Goal: Communication & Community: Answer question/provide support

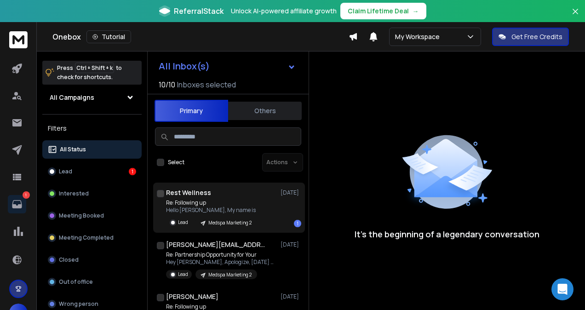
click at [212, 199] on div "Rest Wellness [DATE] Re: Following up Hello [PERSON_NAME], My name is Lead Meds…" at bounding box center [233, 207] width 135 height 39
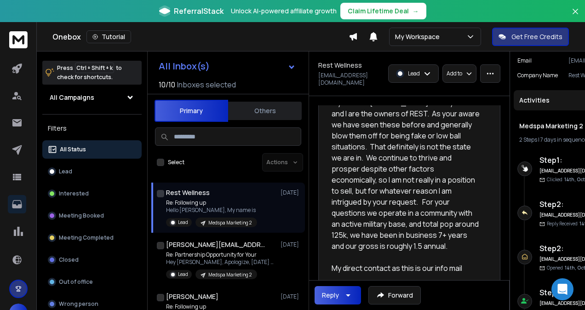
scroll to position [184, 0]
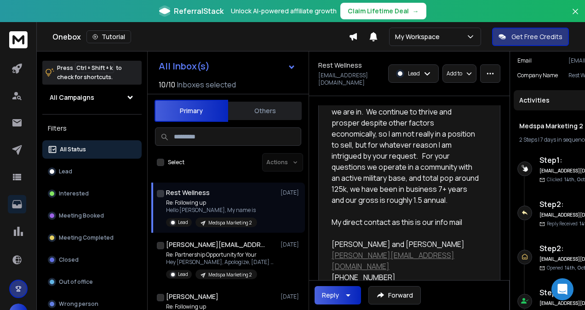
click at [326, 292] on div "Reply" at bounding box center [330, 294] width 17 height 9
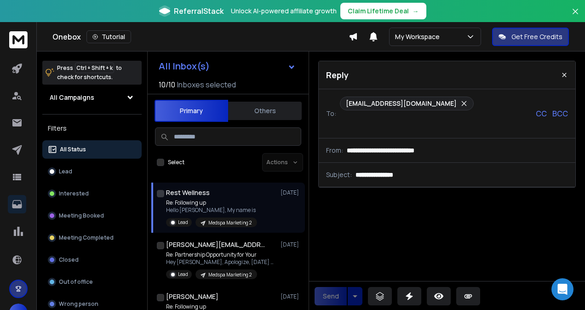
scroll to position [0, 0]
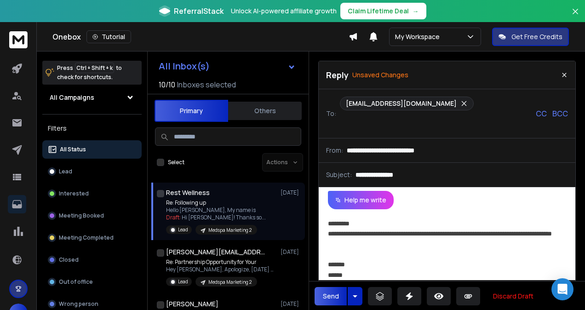
click at [420, 228] on div "**********" at bounding box center [442, 238] width 228 height 21
click at [518, 249] on div at bounding box center [447, 254] width 238 height 10
click at [467, 228] on div "**********" at bounding box center [442, 238] width 228 height 21
drag, startPoint x: 479, startPoint y: 216, endPoint x: 487, endPoint y: 215, distance: 7.4
click at [483, 228] on div "**********" at bounding box center [442, 238] width 228 height 21
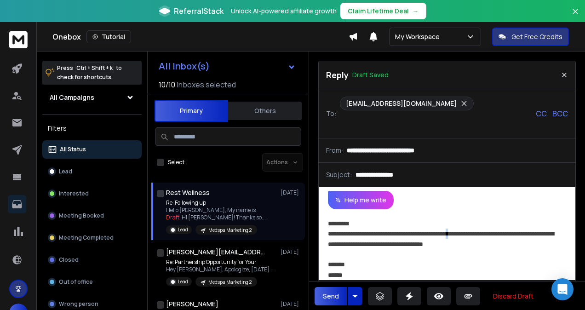
click at [484, 228] on div "**********" at bounding box center [442, 238] width 228 height 21
click at [328, 296] on button "Send" at bounding box center [330, 296] width 32 height 18
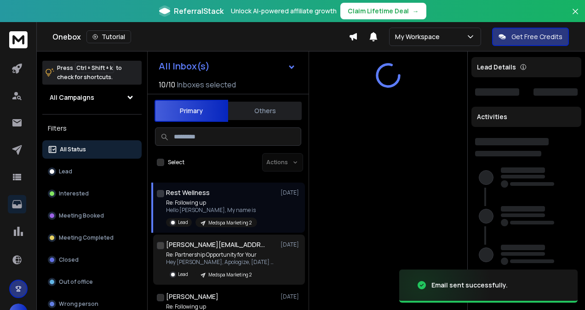
click at [199, 256] on p "Re: Partnership Opportunity for Your" at bounding box center [221, 254] width 110 height 7
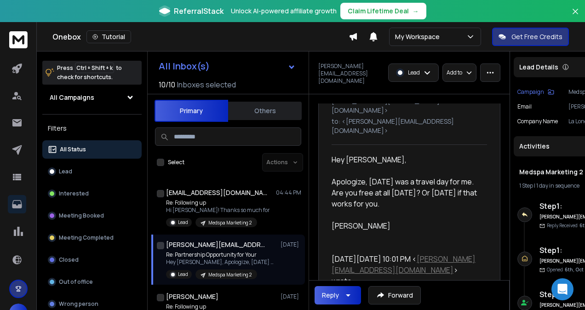
scroll to position [138, 0]
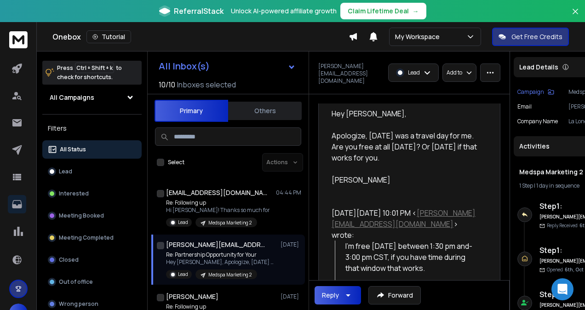
click at [331, 291] on div "Reply" at bounding box center [330, 294] width 17 height 9
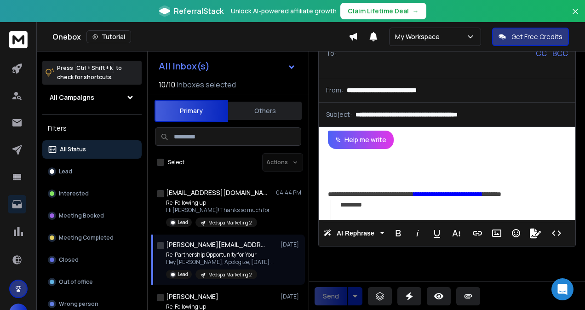
scroll to position [0, 0]
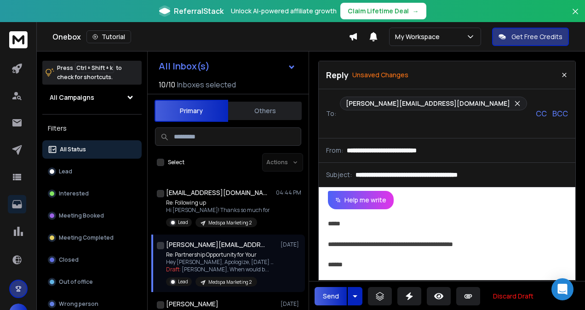
click at [328, 291] on button "Send" at bounding box center [330, 296] width 32 height 18
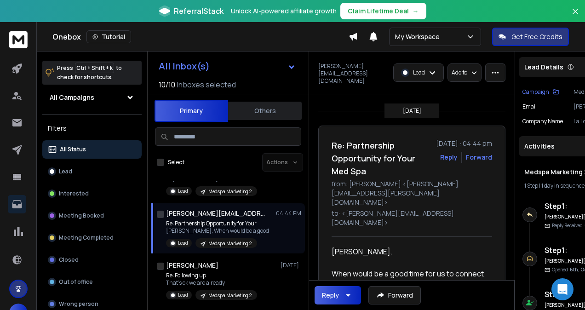
scroll to position [46, 0]
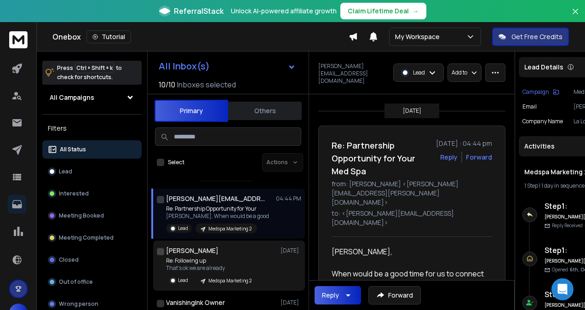
click at [219, 257] on p "Re: Following up" at bounding box center [211, 260] width 91 height 7
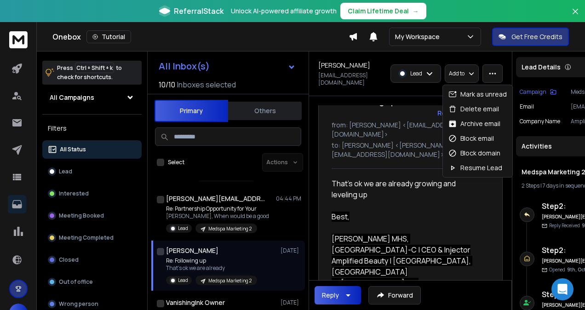
click at [496, 76] on icon "button" at bounding box center [492, 73] width 8 height 8
click at [472, 105] on div "Delete email" at bounding box center [473, 108] width 51 height 9
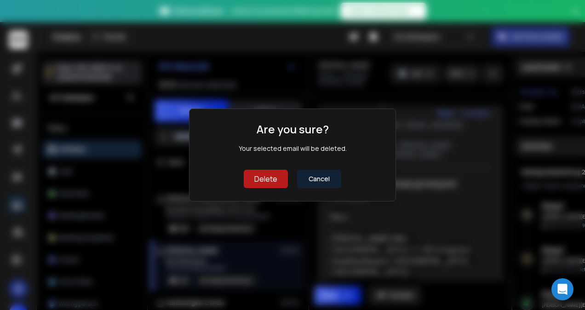
click at [267, 173] on button "Delete" at bounding box center [266, 179] width 44 height 18
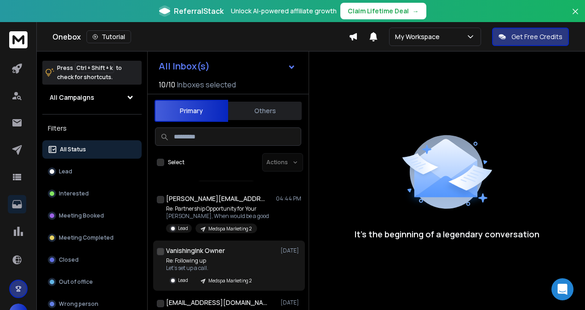
click at [203, 255] on h1 "VanishingInk Owner" at bounding box center [195, 250] width 59 height 9
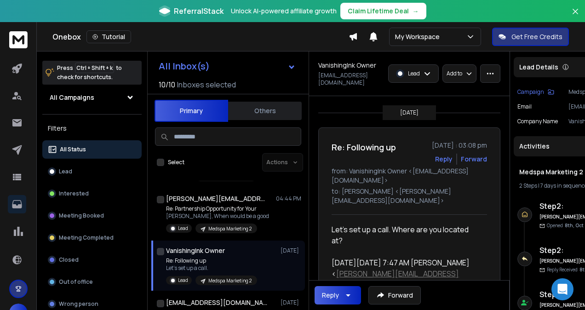
click at [324, 297] on div "Reply" at bounding box center [330, 294] width 17 height 9
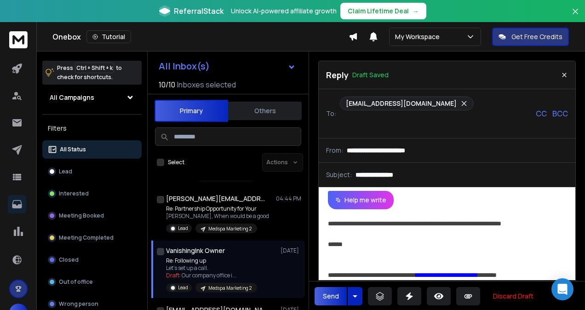
click at [322, 292] on button "Send" at bounding box center [330, 296] width 32 height 18
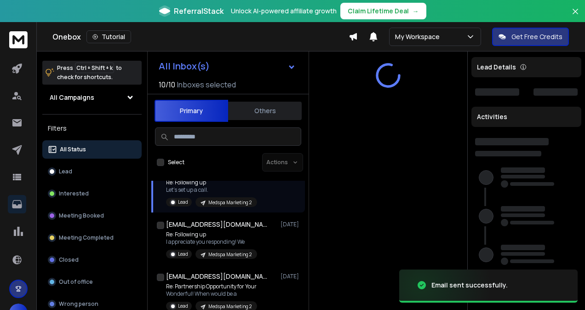
scroll to position [138, 0]
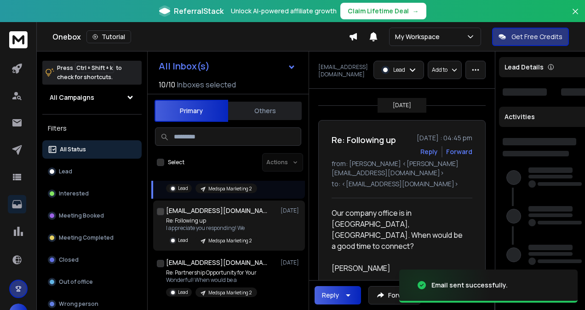
click at [218, 210] on h1 "[EMAIL_ADDRESS][DOMAIN_NAME]" at bounding box center [216, 210] width 101 height 9
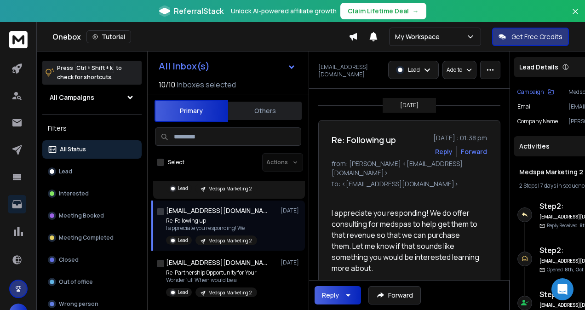
scroll to position [184, 0]
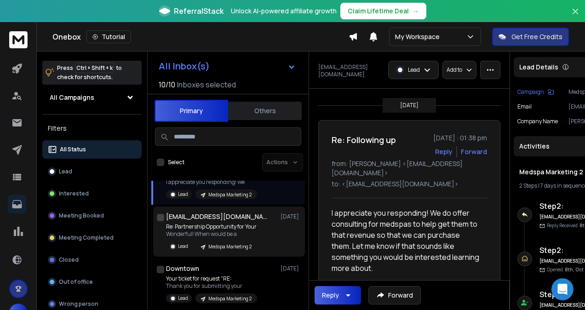
click at [211, 215] on h1 "[EMAIL_ADDRESS][DOMAIN_NAME]" at bounding box center [216, 216] width 101 height 9
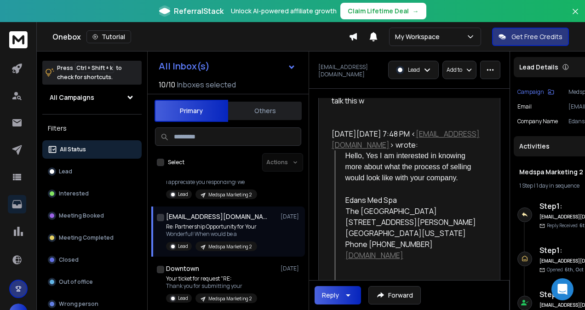
scroll to position [230, 0]
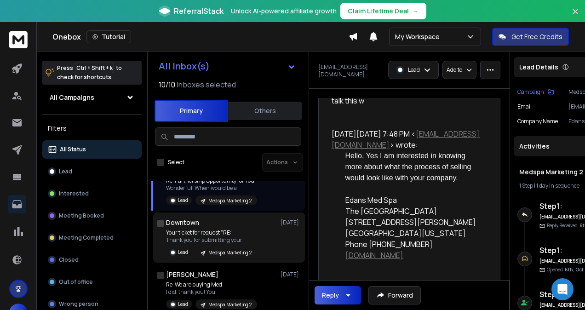
click at [214, 227] on div "Downtown [DATE]" at bounding box center [233, 222] width 135 height 9
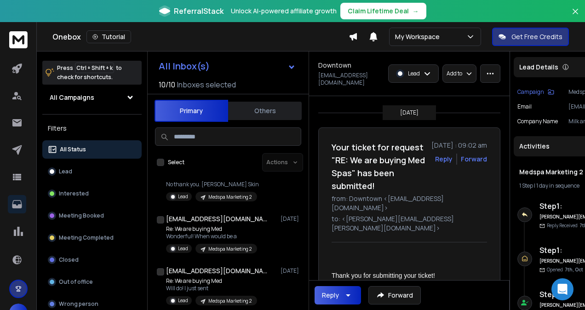
scroll to position [230, 0]
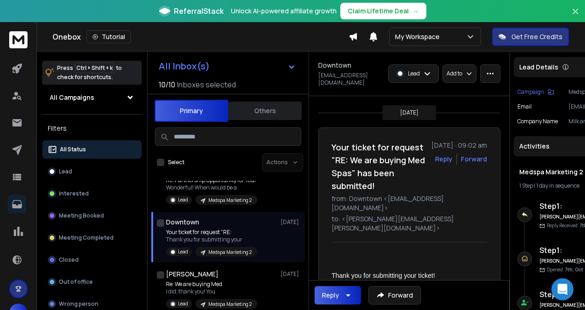
drag, startPoint x: 261, startPoint y: 226, endPoint x: 239, endPoint y: 227, distance: 21.2
click at [239, 227] on div "Downtown [DATE] Your ticket for request "RE: Thank you for submitting your Lead…" at bounding box center [233, 236] width 135 height 39
click at [462, 70] on p "Add to" at bounding box center [454, 73] width 16 height 7
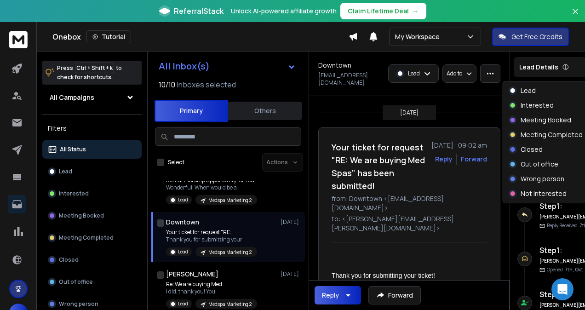
click at [420, 70] on p "Lead" at bounding box center [414, 73] width 12 height 7
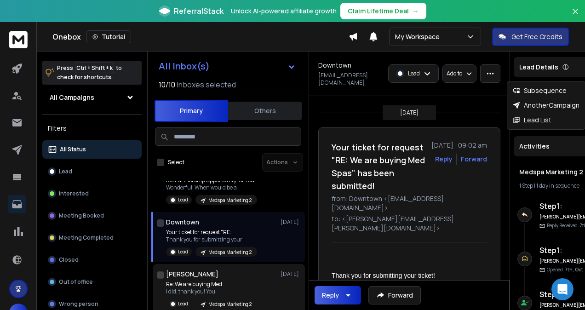
click at [214, 286] on p "Re: We are buying Med" at bounding box center [211, 283] width 91 height 7
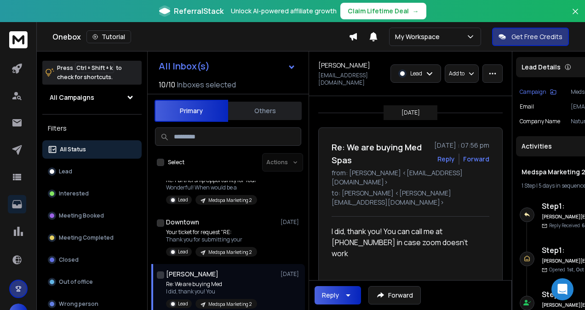
click at [502, 78] on button "button" at bounding box center [492, 73] width 20 height 18
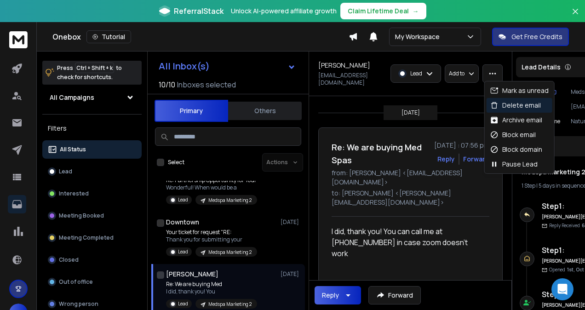
click at [518, 107] on div "Delete email" at bounding box center [515, 105] width 51 height 9
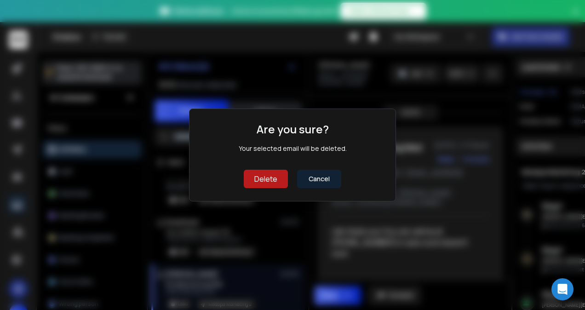
click at [271, 181] on button "Delete" at bounding box center [266, 179] width 44 height 18
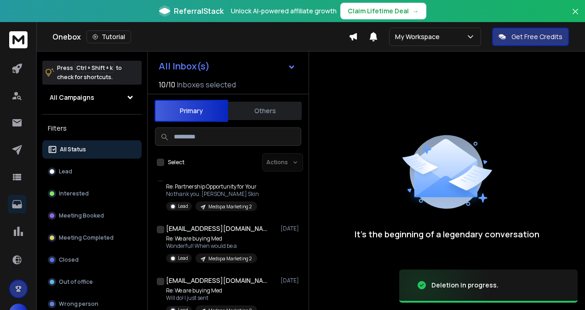
scroll to position [368, 0]
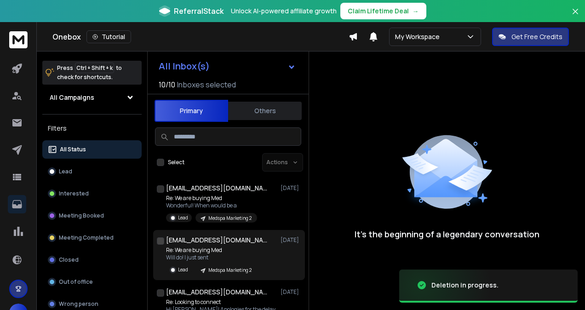
click at [212, 258] on p "Will do! I just sent" at bounding box center [211, 257] width 91 height 7
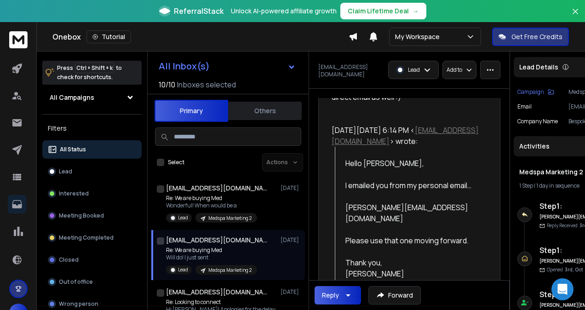
scroll to position [46, 0]
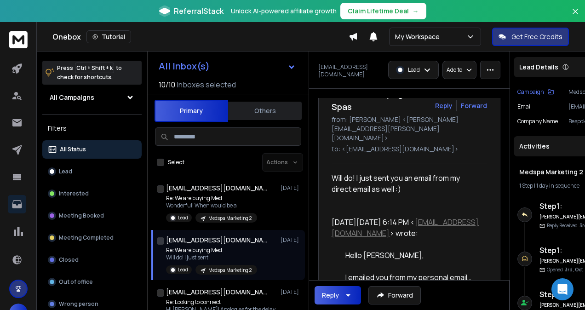
click at [500, 70] on button "button" at bounding box center [490, 70] width 20 height 18
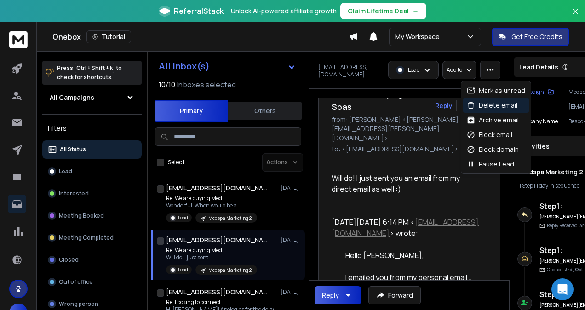
click at [490, 105] on div "Delete email" at bounding box center [492, 105] width 51 height 9
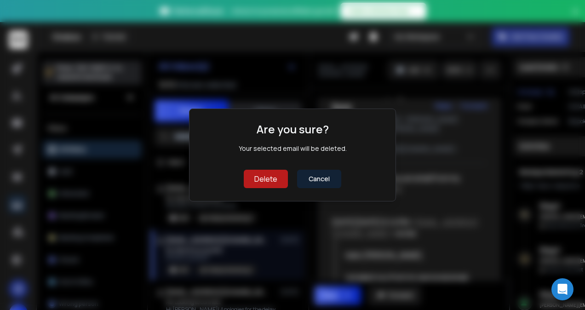
click at [252, 174] on button "Delete" at bounding box center [266, 179] width 44 height 18
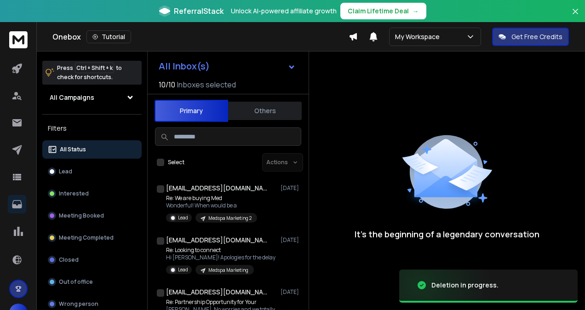
scroll to position [0, 0]
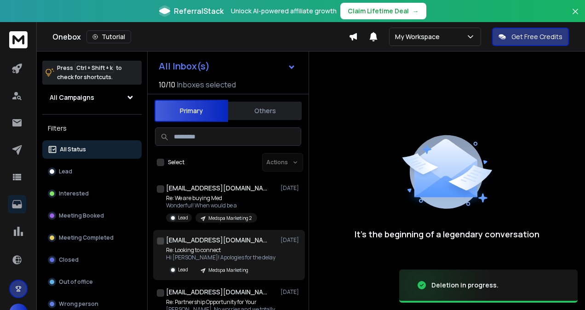
click at [210, 238] on h1 "[EMAIL_ADDRESS][DOMAIN_NAME]" at bounding box center [216, 239] width 101 height 9
